Goal: Information Seeking & Learning: Check status

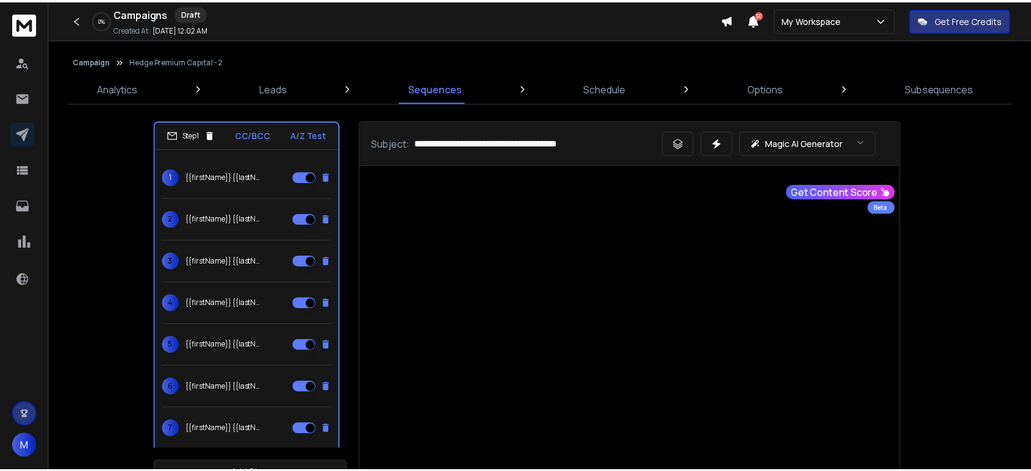
scroll to position [32, 0]
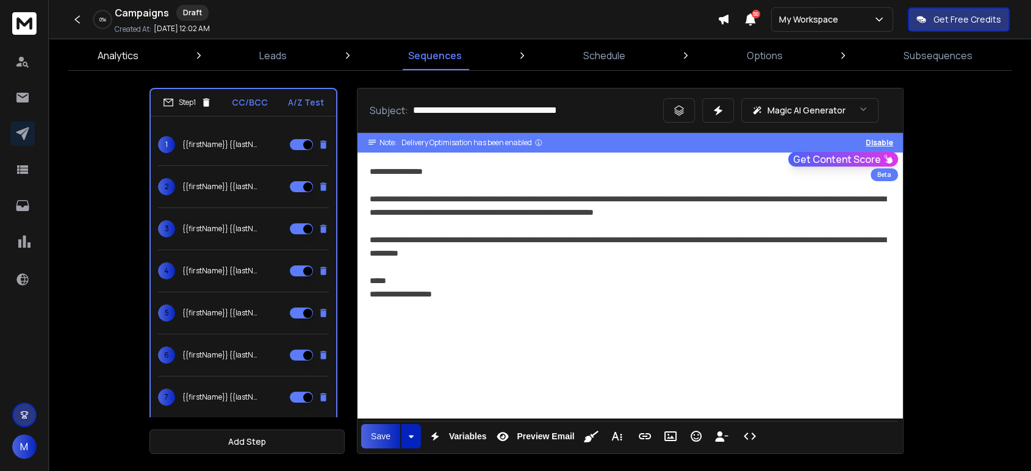
click at [105, 56] on p "Analytics" at bounding box center [118, 55] width 41 height 15
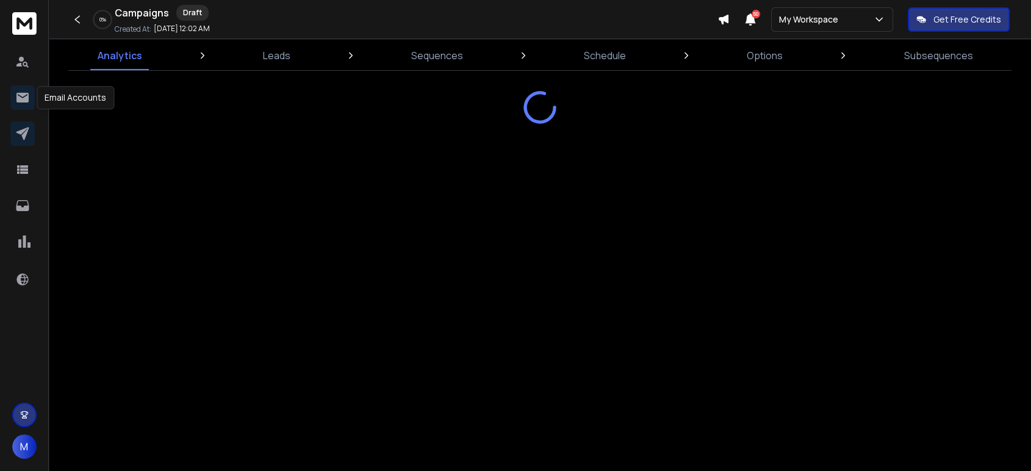
click at [18, 99] on icon at bounding box center [22, 98] width 12 height 10
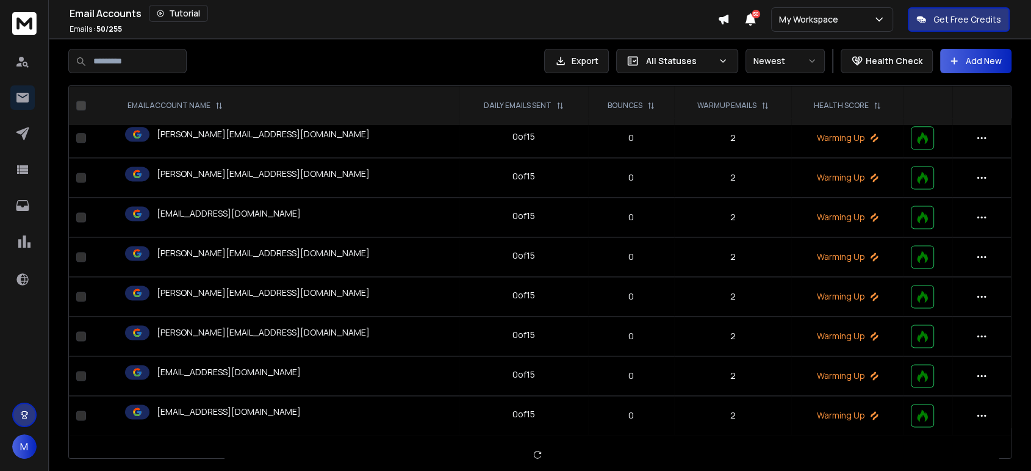
scroll to position [1675, 0]
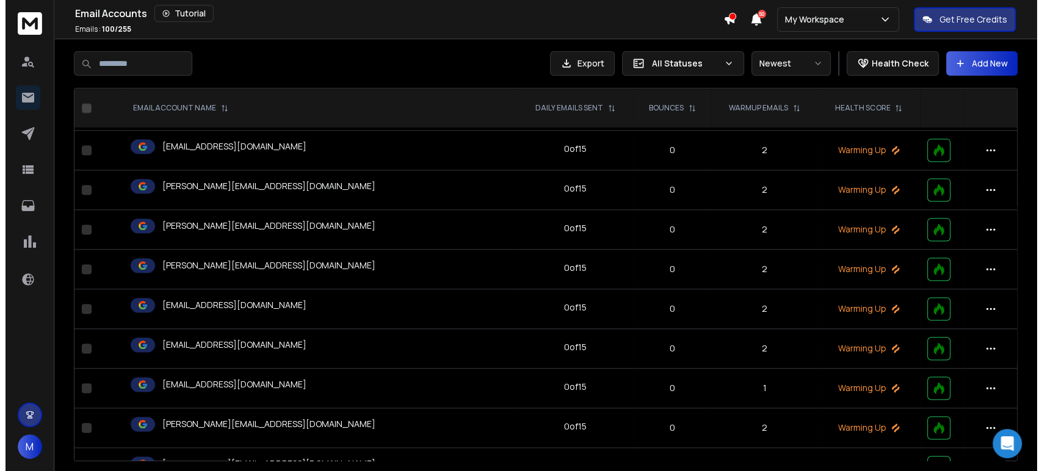
scroll to position [1675, 0]
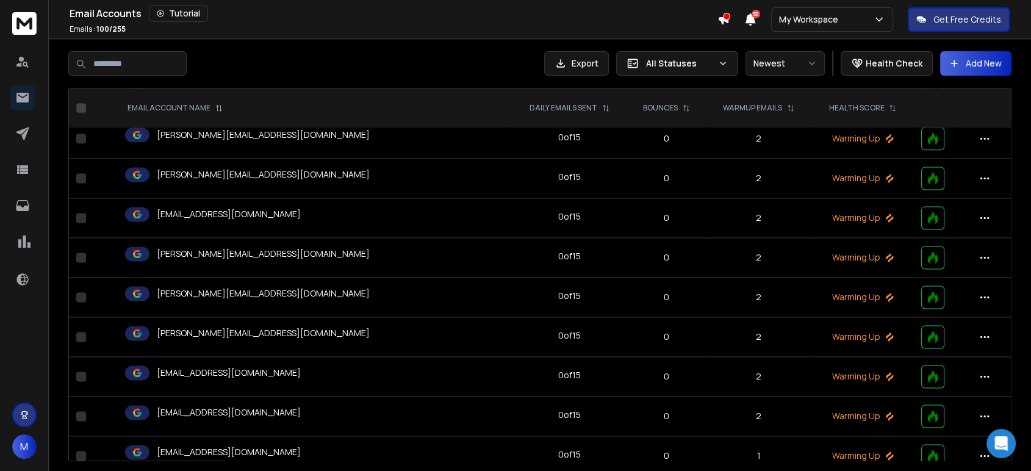
click at [628, 245] on td "0" at bounding box center [667, 258] width 78 height 40
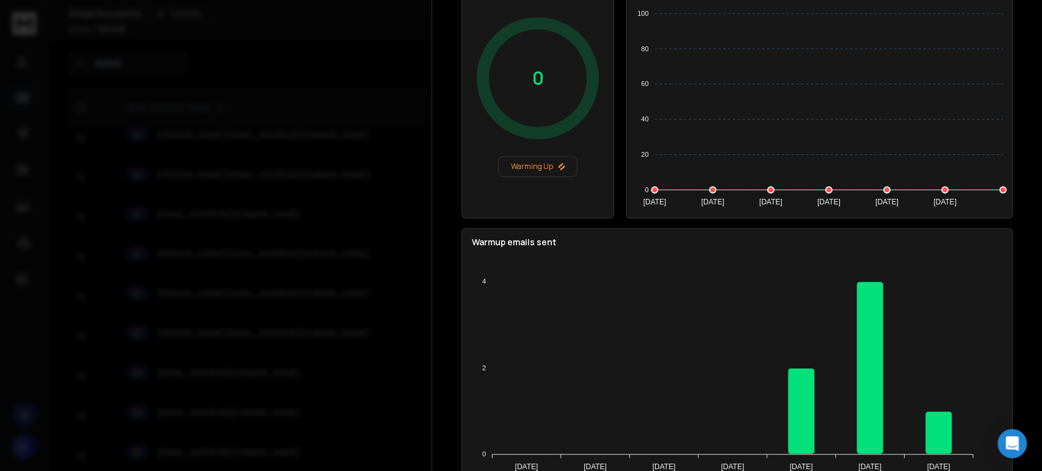
scroll to position [530, 0]
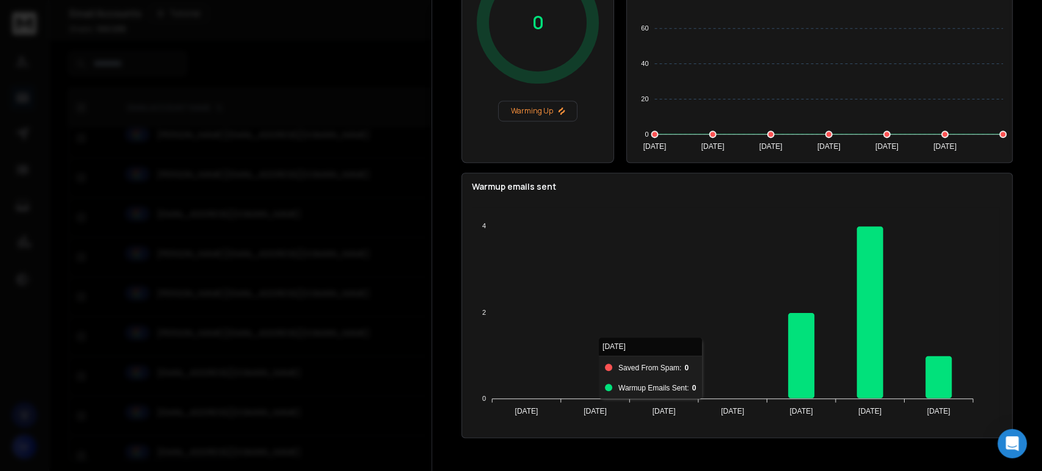
click at [196, 194] on div at bounding box center [521, 235] width 1042 height 471
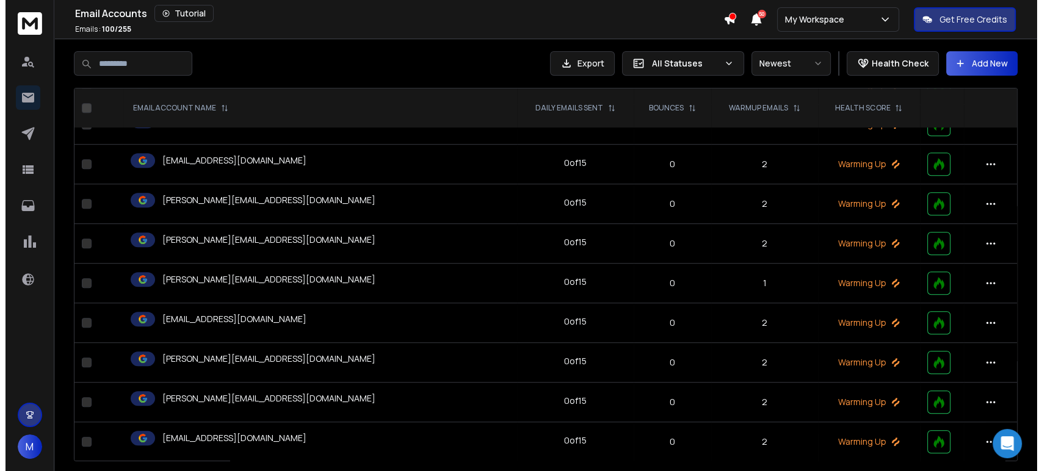
scroll to position [591, 0]
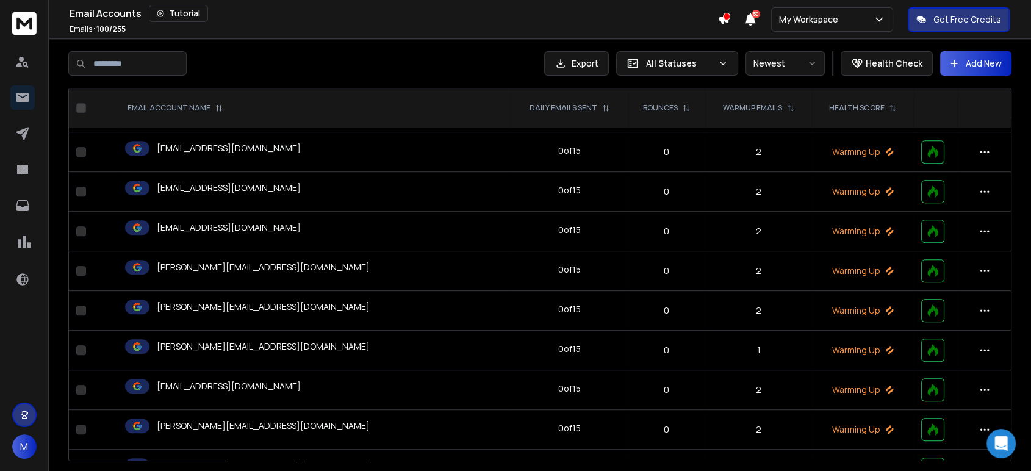
click at [705, 348] on td "1" at bounding box center [758, 351] width 107 height 40
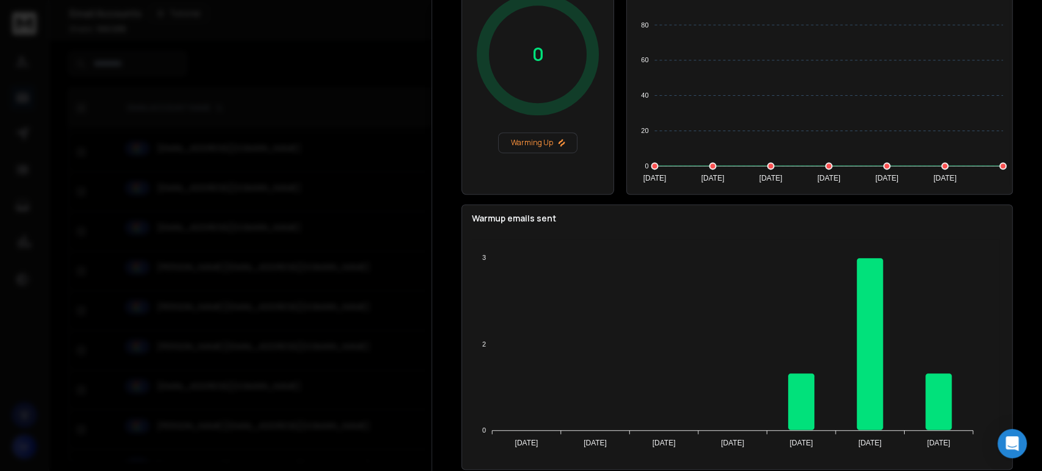
scroll to position [530, 0]
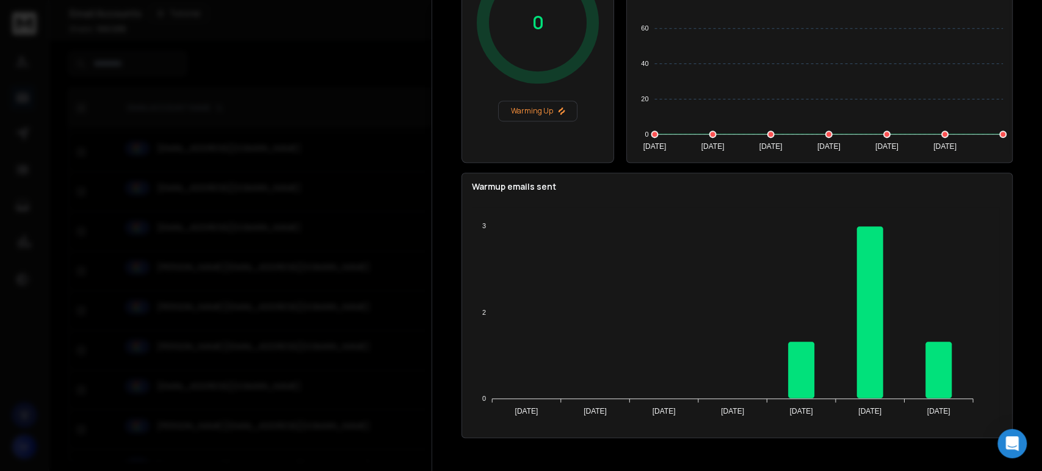
click at [251, 190] on div at bounding box center [521, 235] width 1042 height 471
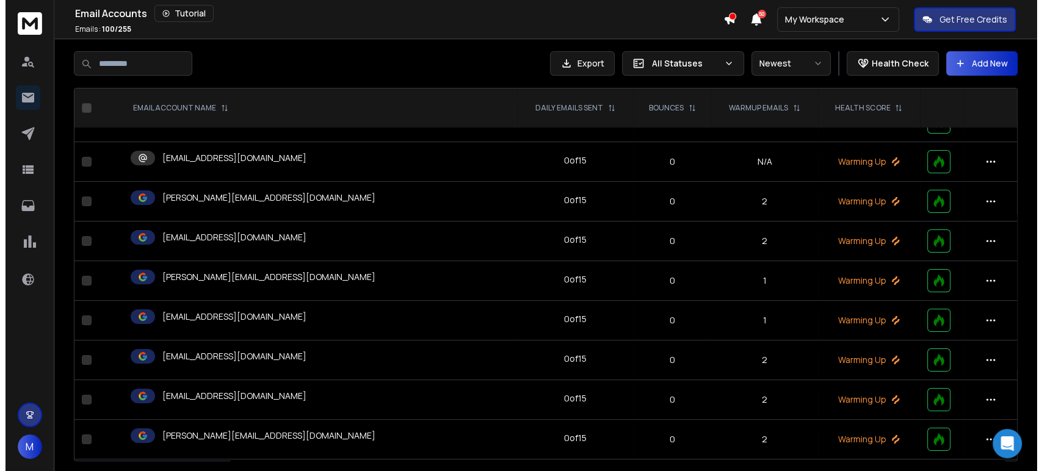
scroll to position [116, 0]
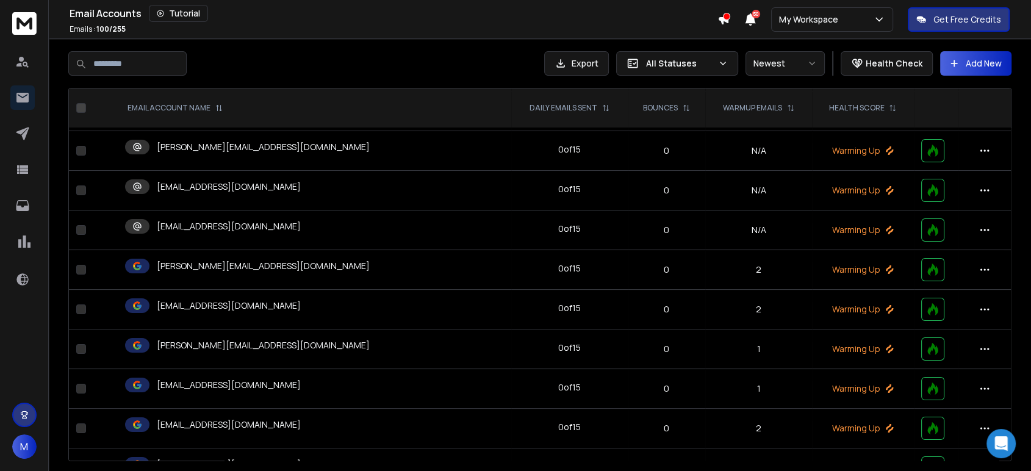
click at [705, 345] on td "1" at bounding box center [758, 350] width 107 height 40
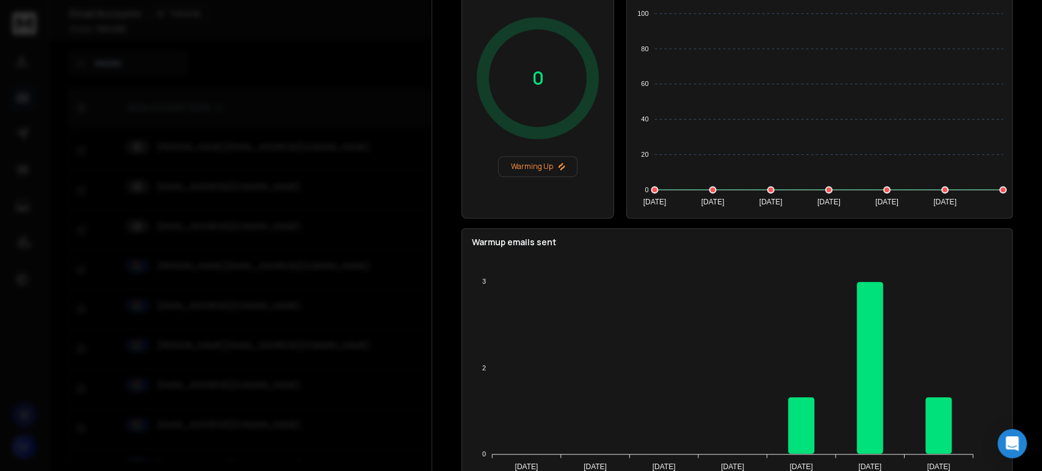
scroll to position [530, 0]
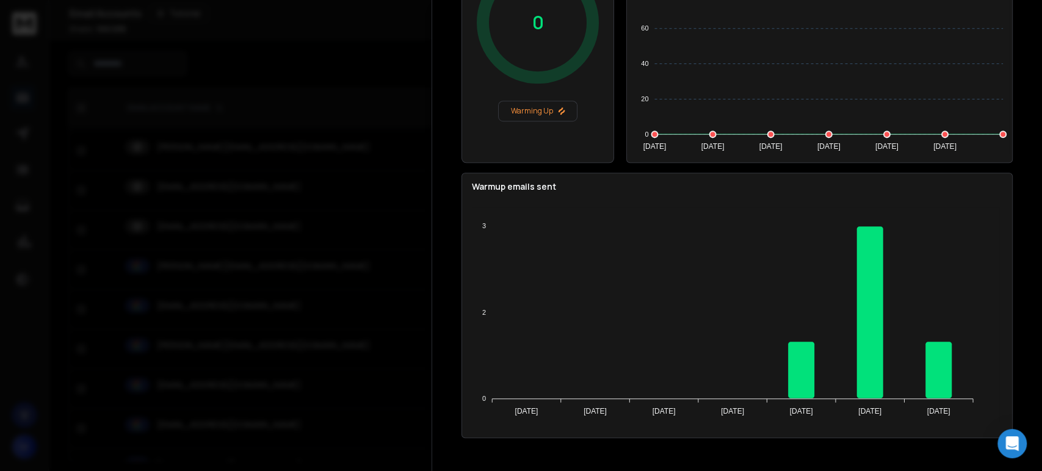
click at [288, 229] on div at bounding box center [521, 235] width 1042 height 471
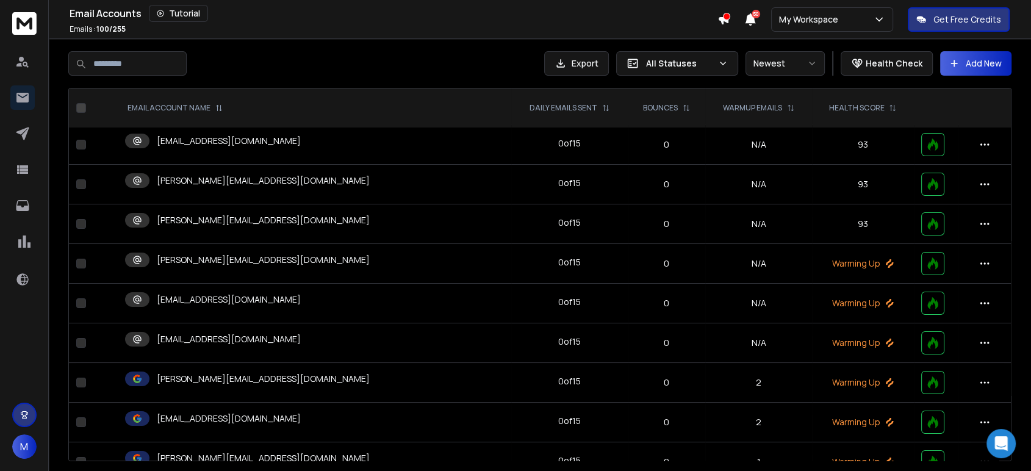
scroll to position [0, 0]
